Goal: Task Accomplishment & Management: Use online tool/utility

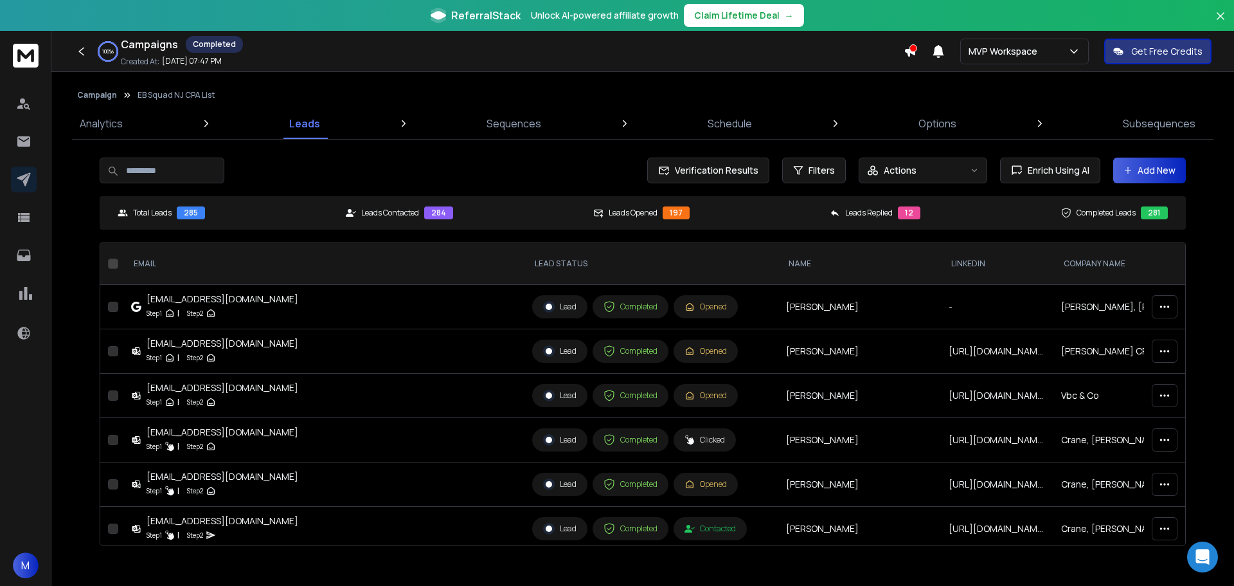
click at [409, 64] on div "100 % Campaigns Completed Created At: [DATE] 07:47 PM MVP Workspace Get Free Cr…" at bounding box center [617, 51] width 1234 height 41
click at [411, 61] on div "100 % Campaigns Completed Created At: [DATE] 07:47 PM MVP Workspace Get Free Cr…" at bounding box center [617, 51] width 1234 height 41
click at [402, 55] on div "100 % Campaigns Completed Created At: [DATE] 07:47 PM MVP Workspace Get Free Cr…" at bounding box center [617, 51] width 1234 height 41
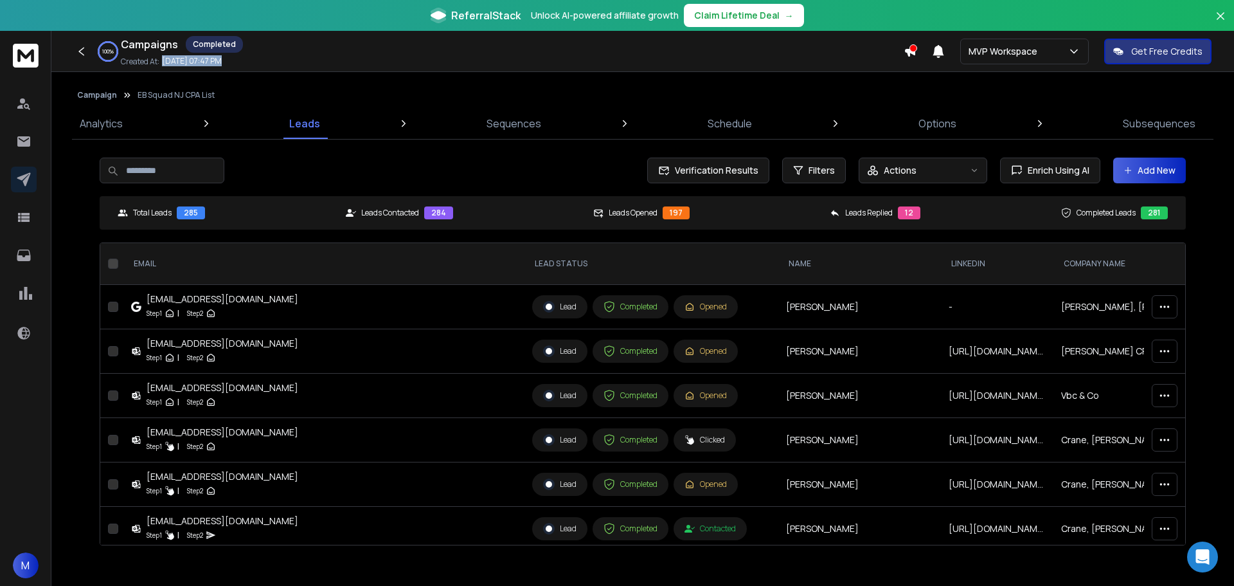
click at [402, 56] on div "100 % Campaigns Completed Created At: [DATE] 07:47 PM MVP Workspace Get Free Cr…" at bounding box center [617, 51] width 1234 height 41
click at [402, 57] on div "100 % Campaigns Completed Created At: [DATE] 07:47 PM MVP Workspace Get Free Cr…" at bounding box center [617, 51] width 1234 height 41
drag, startPoint x: 136, startPoint y: 96, endPoint x: 278, endPoint y: 98, distance: 142.1
click at [245, 96] on div "Campaign EB Squad NJ CPA List" at bounding box center [642, 95] width 1131 height 10
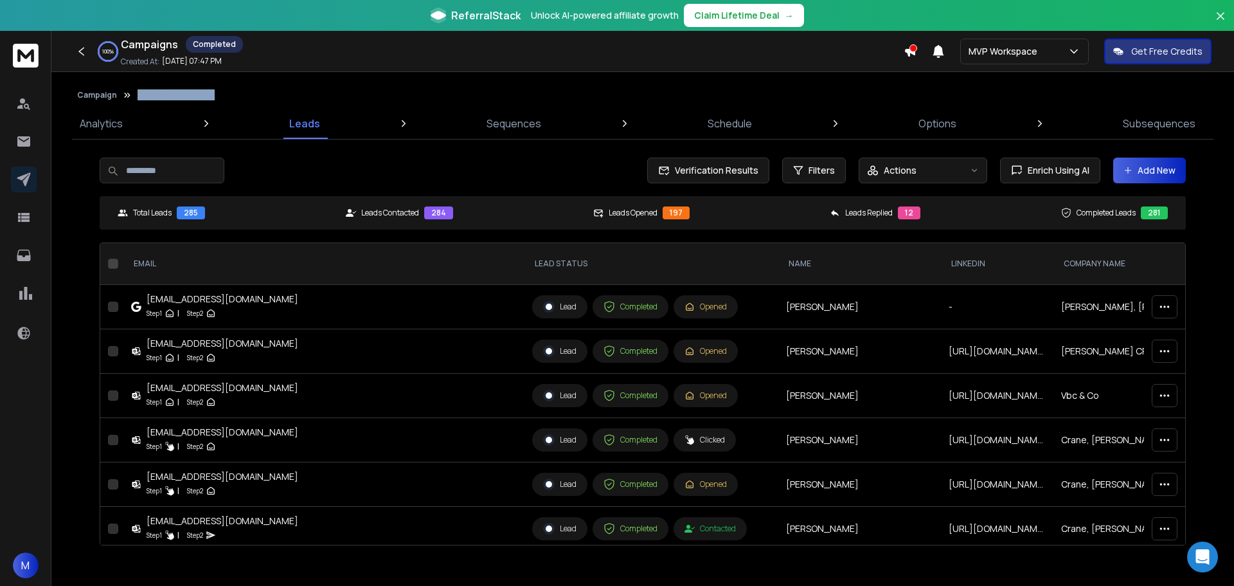
copy p "EB Squad NJ CPA List"
click at [329, 37] on div "100 % Campaigns Completed Created At: [DATE] 07:47 PM MVP Workspace Get Free Cr…" at bounding box center [617, 51] width 1234 height 41
click at [171, 173] on input at bounding box center [162, 170] width 125 height 26
paste input "**********"
type input "**********"
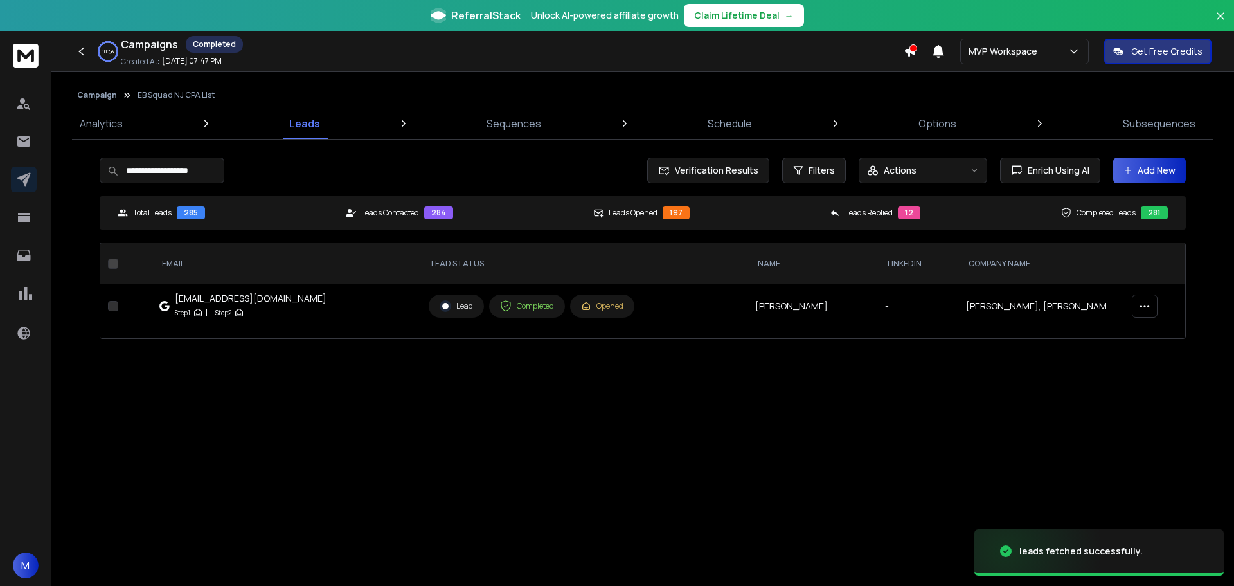
click at [442, 57] on div "100 % Campaigns Completed Created At: [DATE] 07:47 PM MVP Workspace Get Free Cr…" at bounding box center [617, 51] width 1234 height 41
click at [82, 52] on icon at bounding box center [82, 52] width 12 height 12
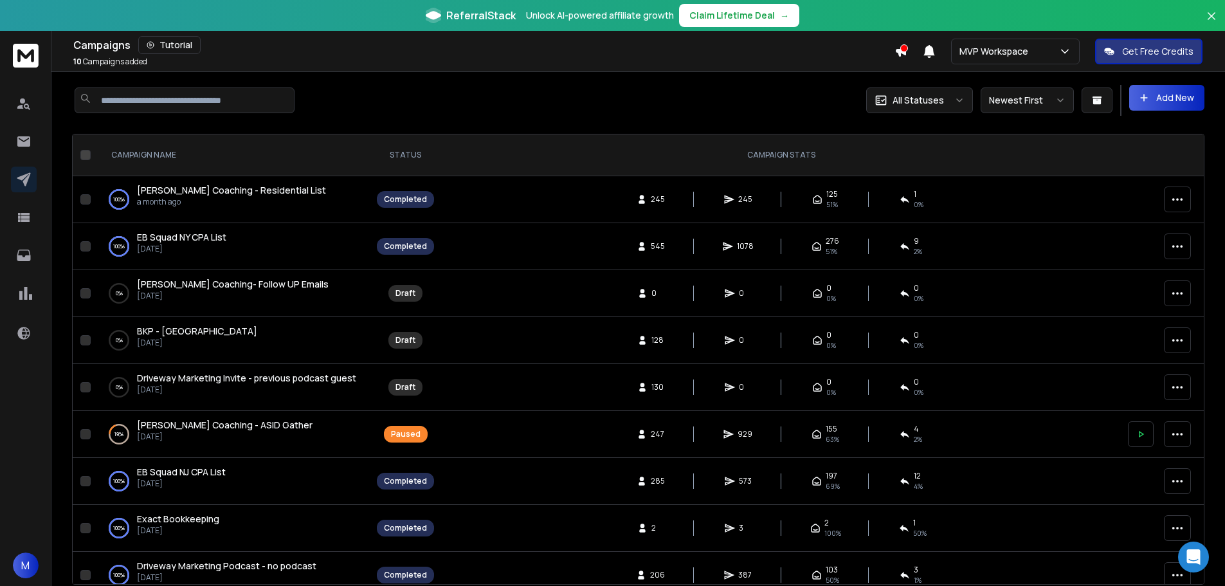
click at [194, 237] on span "EB Squad NY CPA List" at bounding box center [181, 237] width 89 height 12
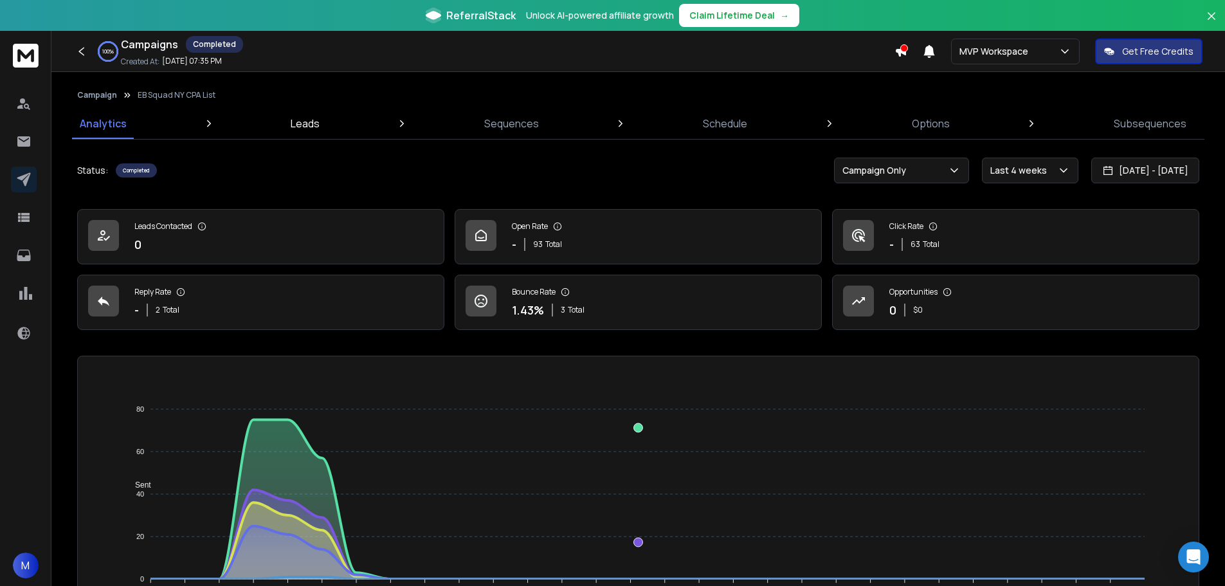
click at [309, 124] on p "Leads" at bounding box center [305, 123] width 29 height 15
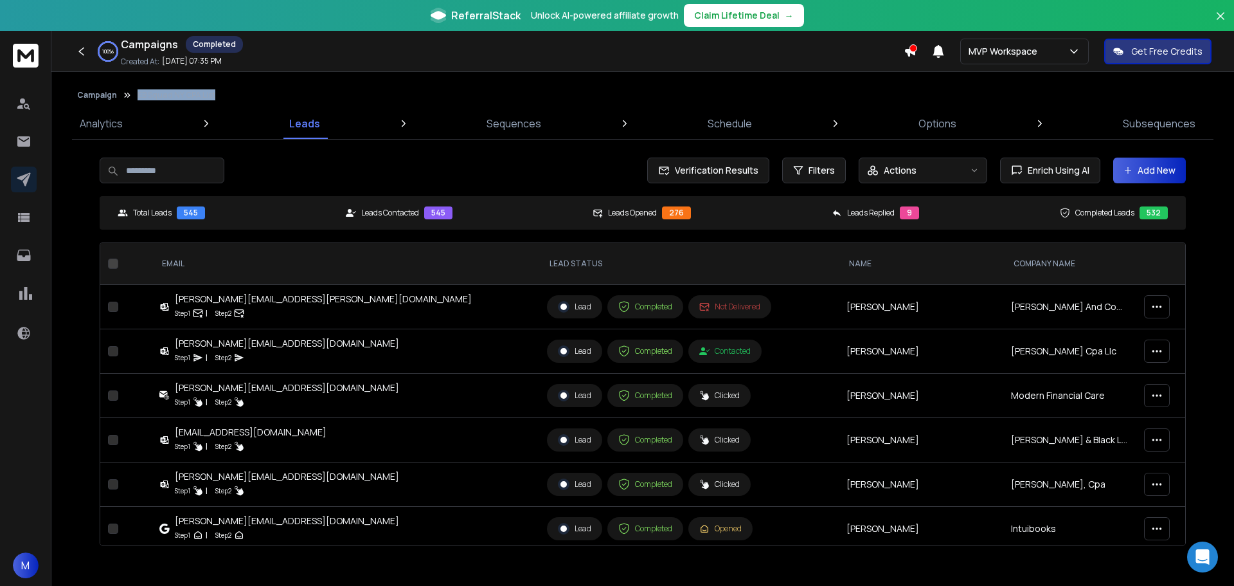
drag, startPoint x: 137, startPoint y: 94, endPoint x: 256, endPoint y: 93, distance: 119.6
click at [245, 93] on div "Campaign EB Squad NY CPA List" at bounding box center [642, 95] width 1131 height 10
click at [272, 92] on div "Campaign EB Squad NY CPA List" at bounding box center [642, 95] width 1131 height 10
click at [903, 170] on p "Actions" at bounding box center [900, 170] width 33 height 13
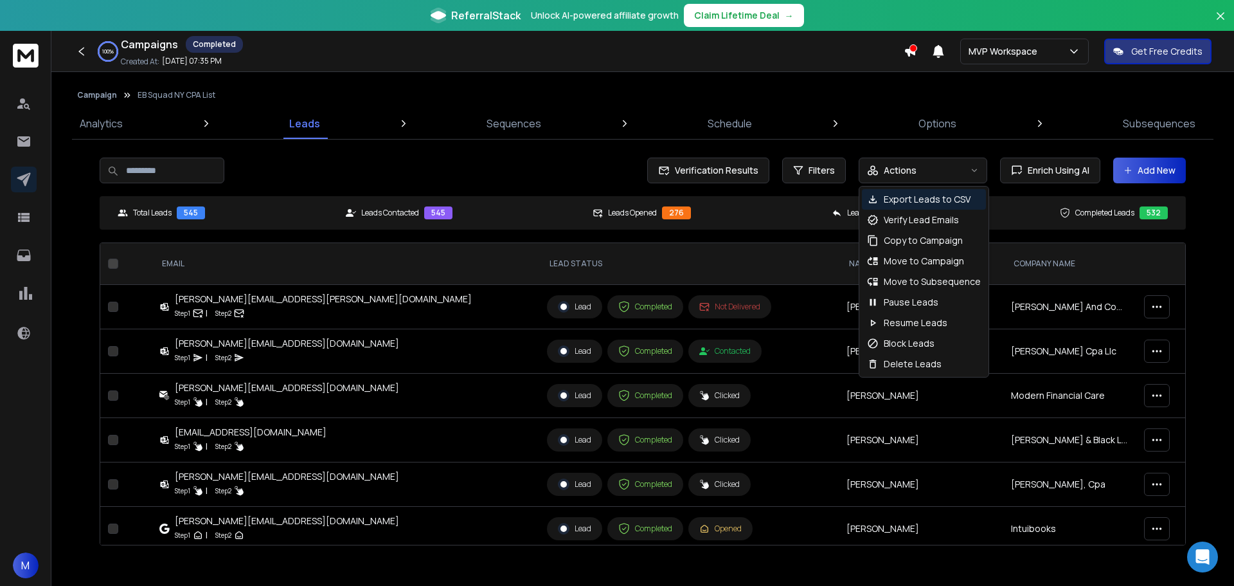
click at [913, 197] on p "Export Leads to CSV" at bounding box center [927, 199] width 87 height 13
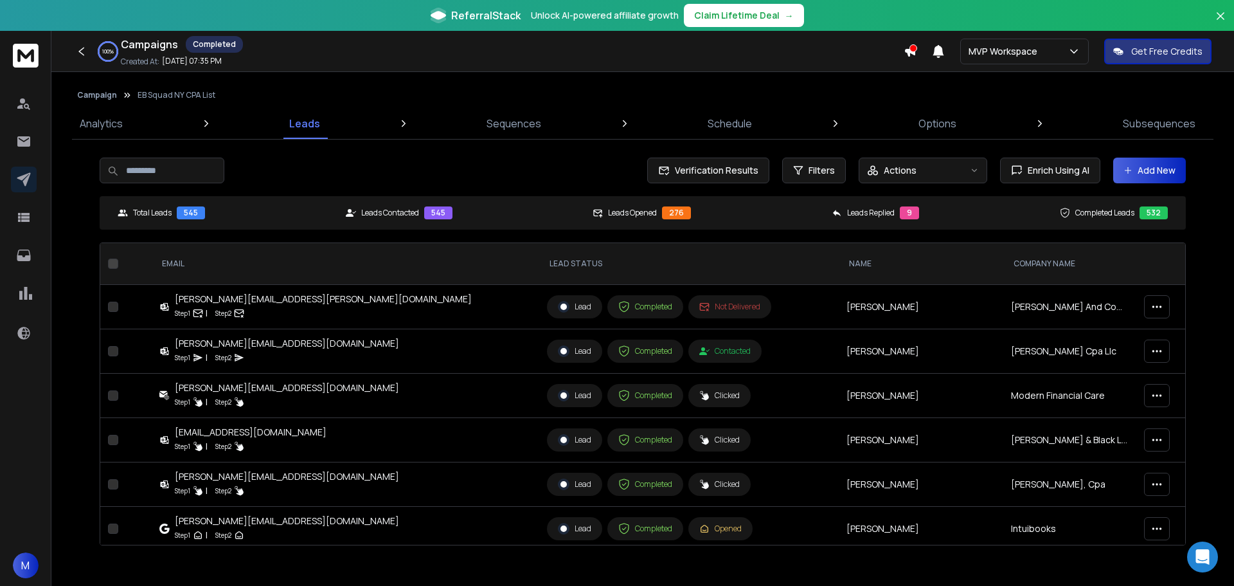
click at [630, 99] on div "Campaign EB Squad NY CPA List" at bounding box center [642, 95] width 1131 height 10
